Goal: Check status: Check status

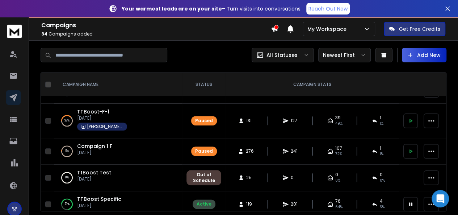
scroll to position [399, 0]
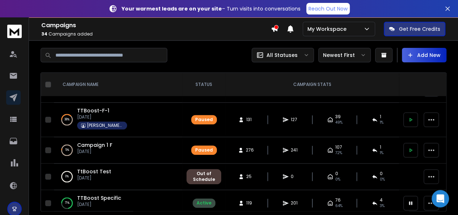
click at [408, 147] on icon at bounding box center [411, 150] width 7 height 7
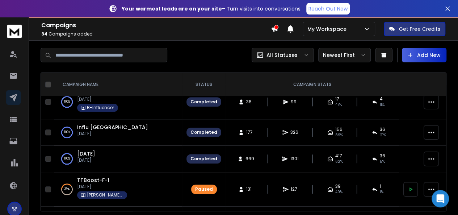
scroll to position [326, 0]
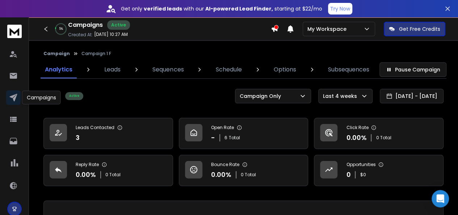
click at [14, 99] on icon at bounding box center [13, 97] width 8 height 8
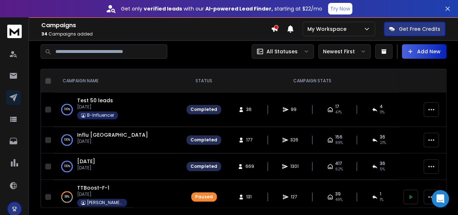
scroll to position [399, 0]
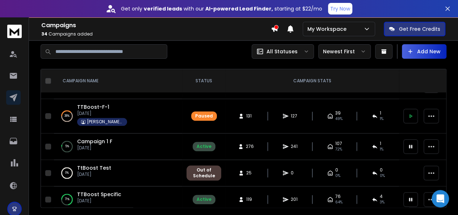
click at [410, 114] on icon at bounding box center [411, 116] width 3 height 4
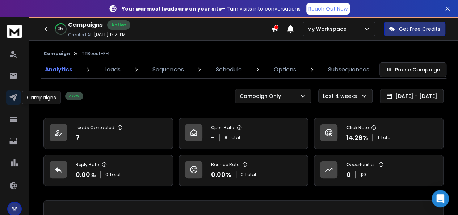
click at [14, 96] on icon at bounding box center [13, 97] width 8 height 8
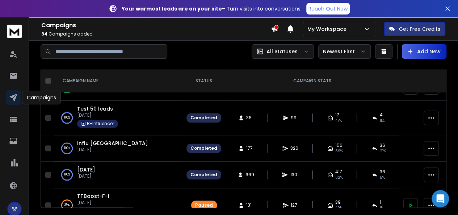
scroll to position [362, 0]
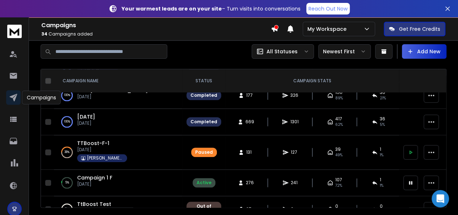
click at [408, 149] on icon at bounding box center [411, 152] width 7 height 7
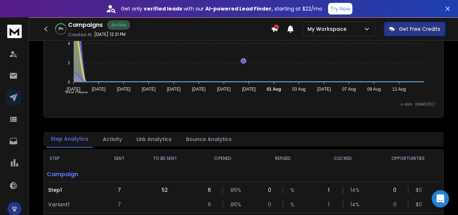
scroll to position [285, 0]
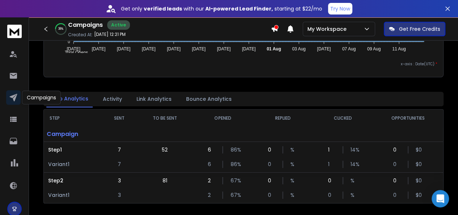
click at [12, 102] on link at bounding box center [13, 97] width 14 height 14
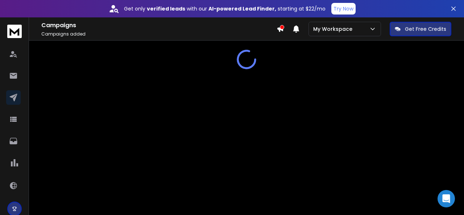
click at [454, 8] on icon at bounding box center [453, 8] width 7 height 7
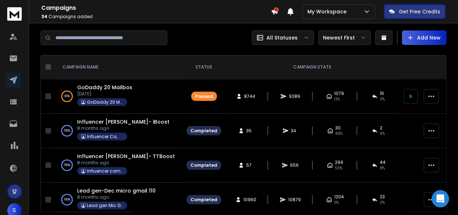
scroll to position [773, 0]
click at [138, 118] on span "Influencer [PERSON_NAME]- iBoost" at bounding box center [123, 121] width 92 height 7
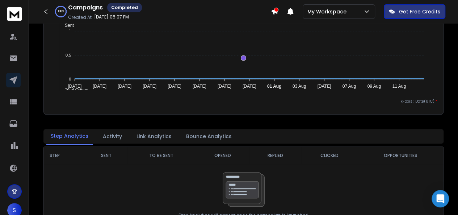
scroll to position [253, 0]
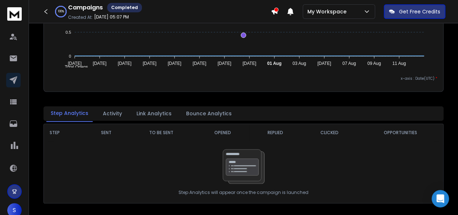
click at [119, 110] on button "Activity" at bounding box center [113, 113] width 28 height 16
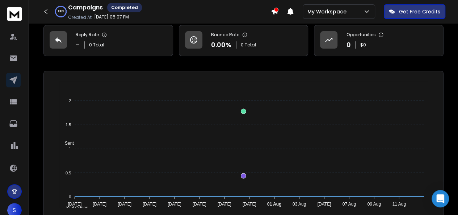
scroll to position [0, 0]
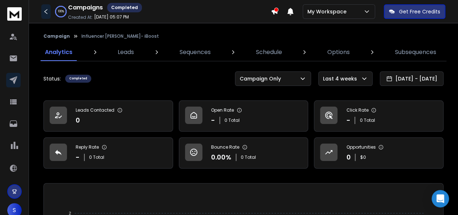
click at [45, 10] on icon at bounding box center [46, 11] width 7 height 7
